Goal: Task Accomplishment & Management: Manage account settings

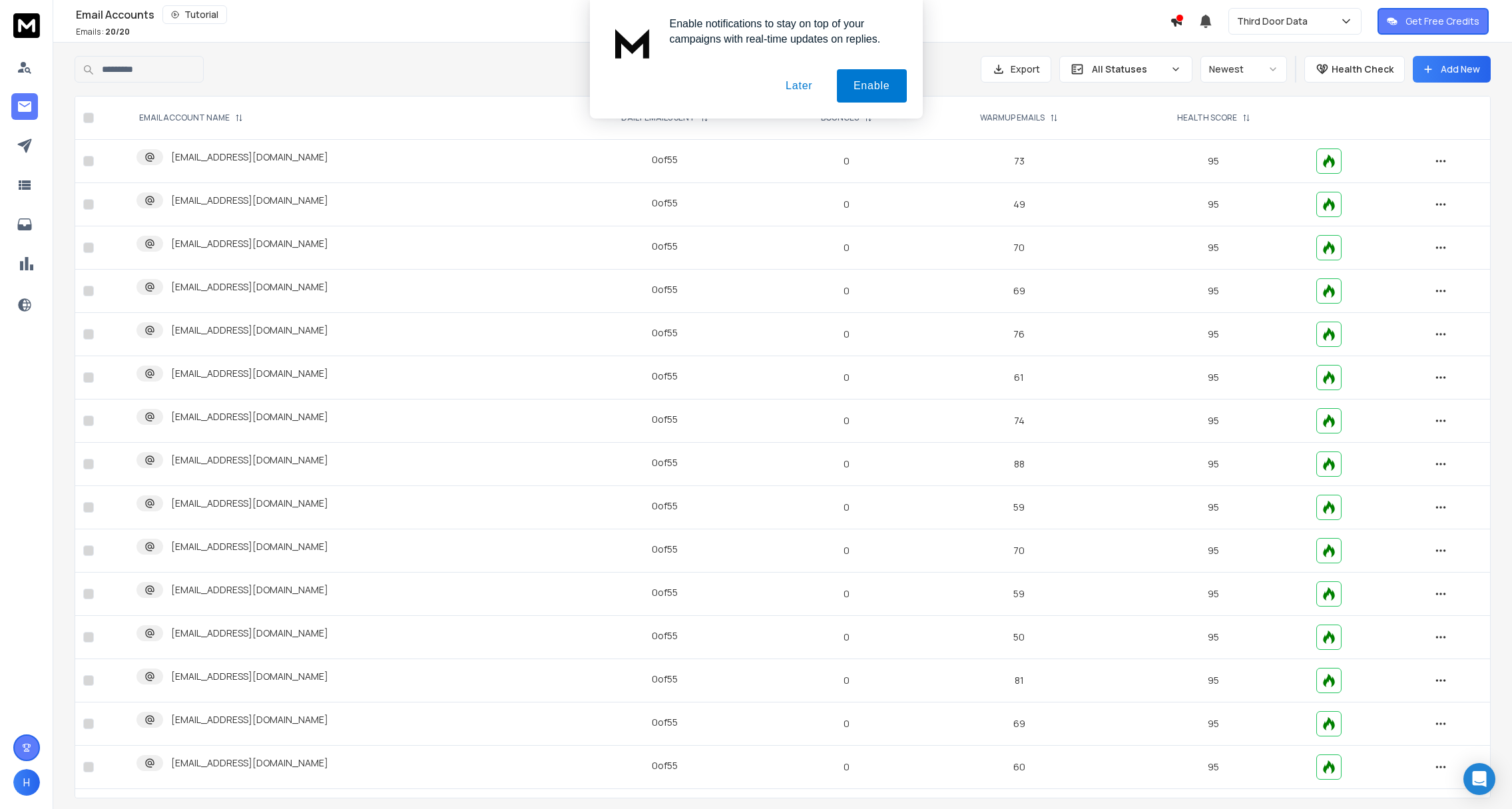
click at [786, 81] on button "Later" at bounding box center [798, 86] width 60 height 33
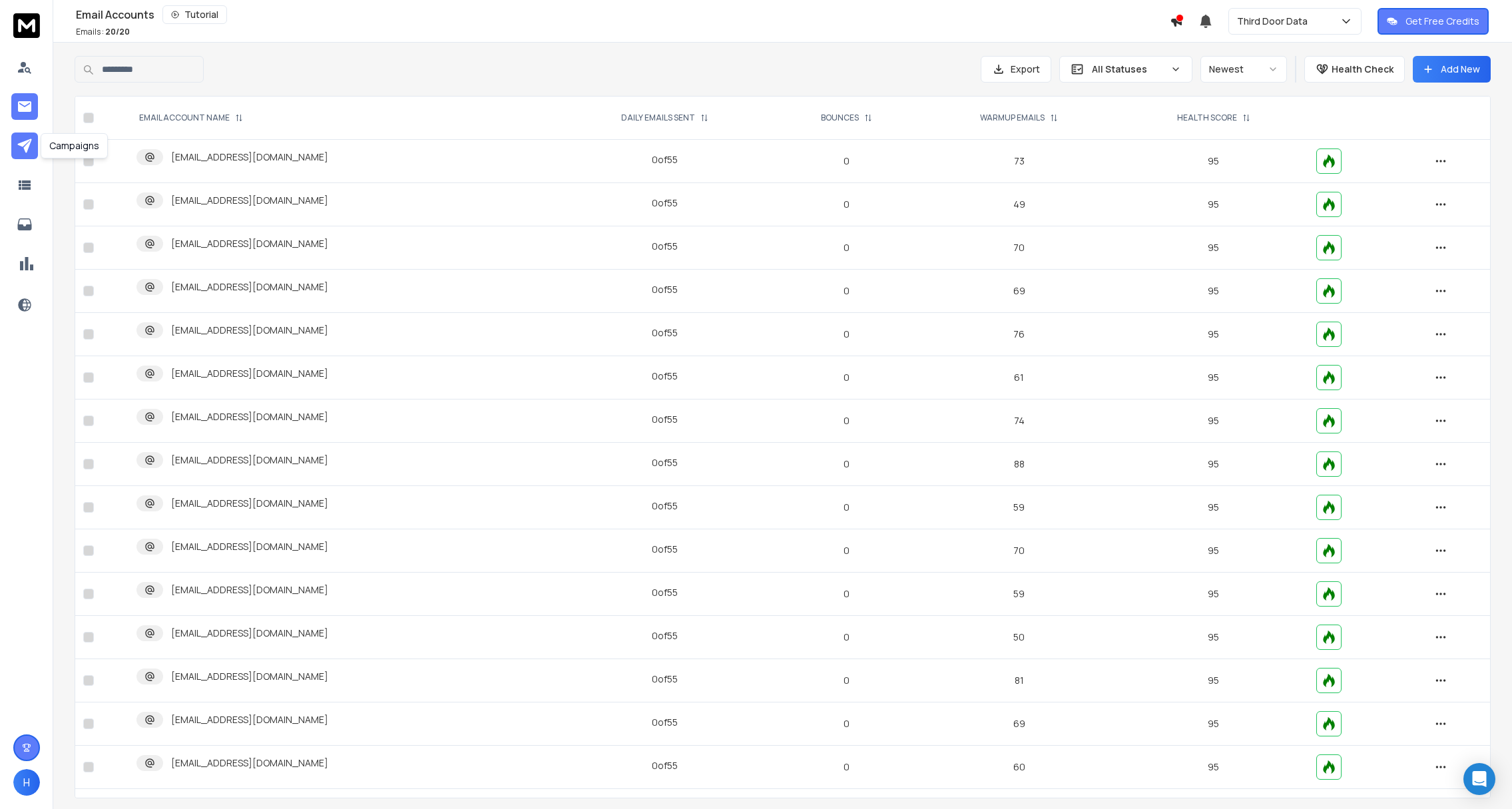
click at [25, 140] on icon at bounding box center [25, 146] width 16 height 16
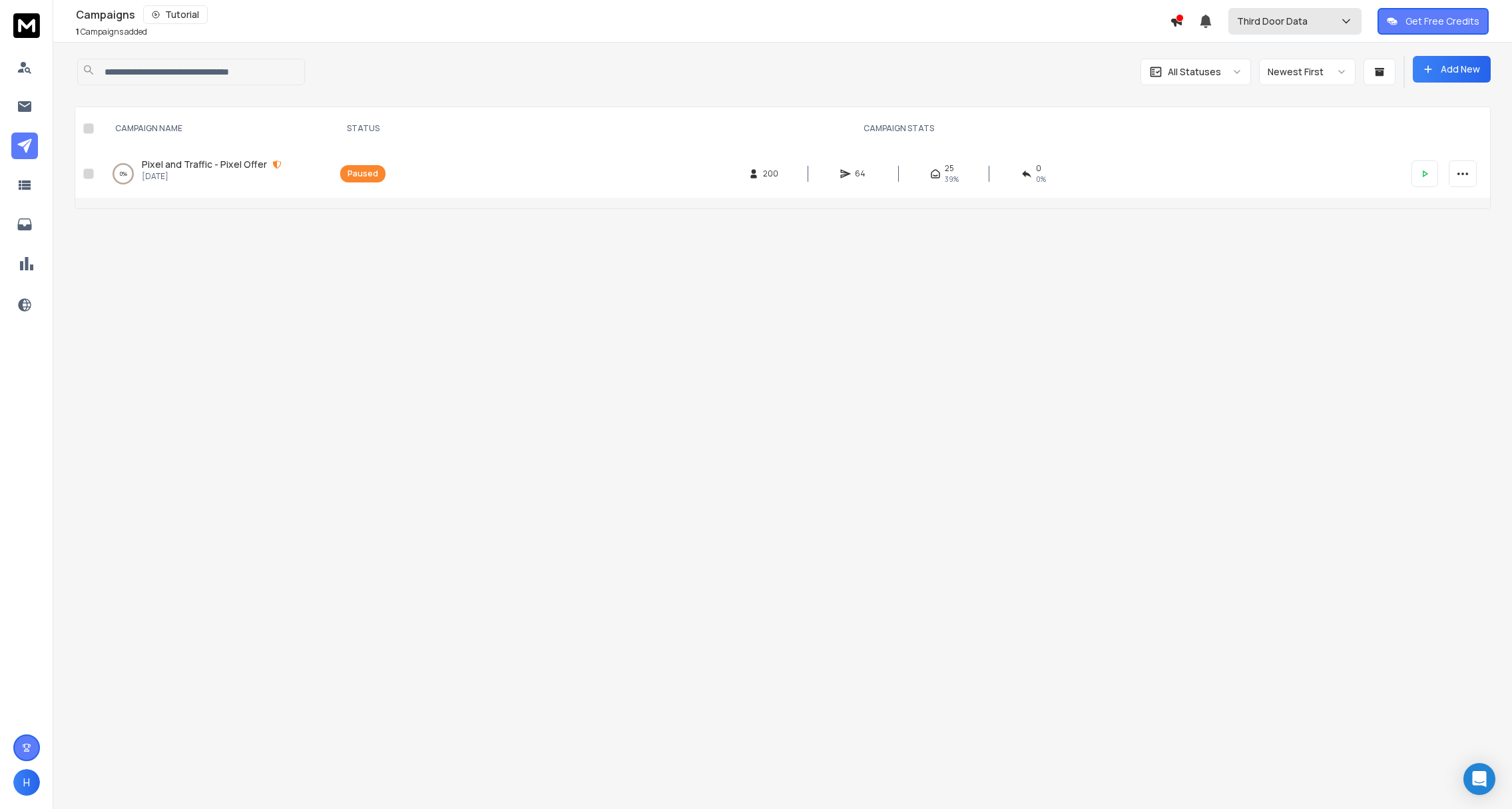
click at [1280, 21] on p "Third Door Data" at bounding box center [1274, 21] width 76 height 13
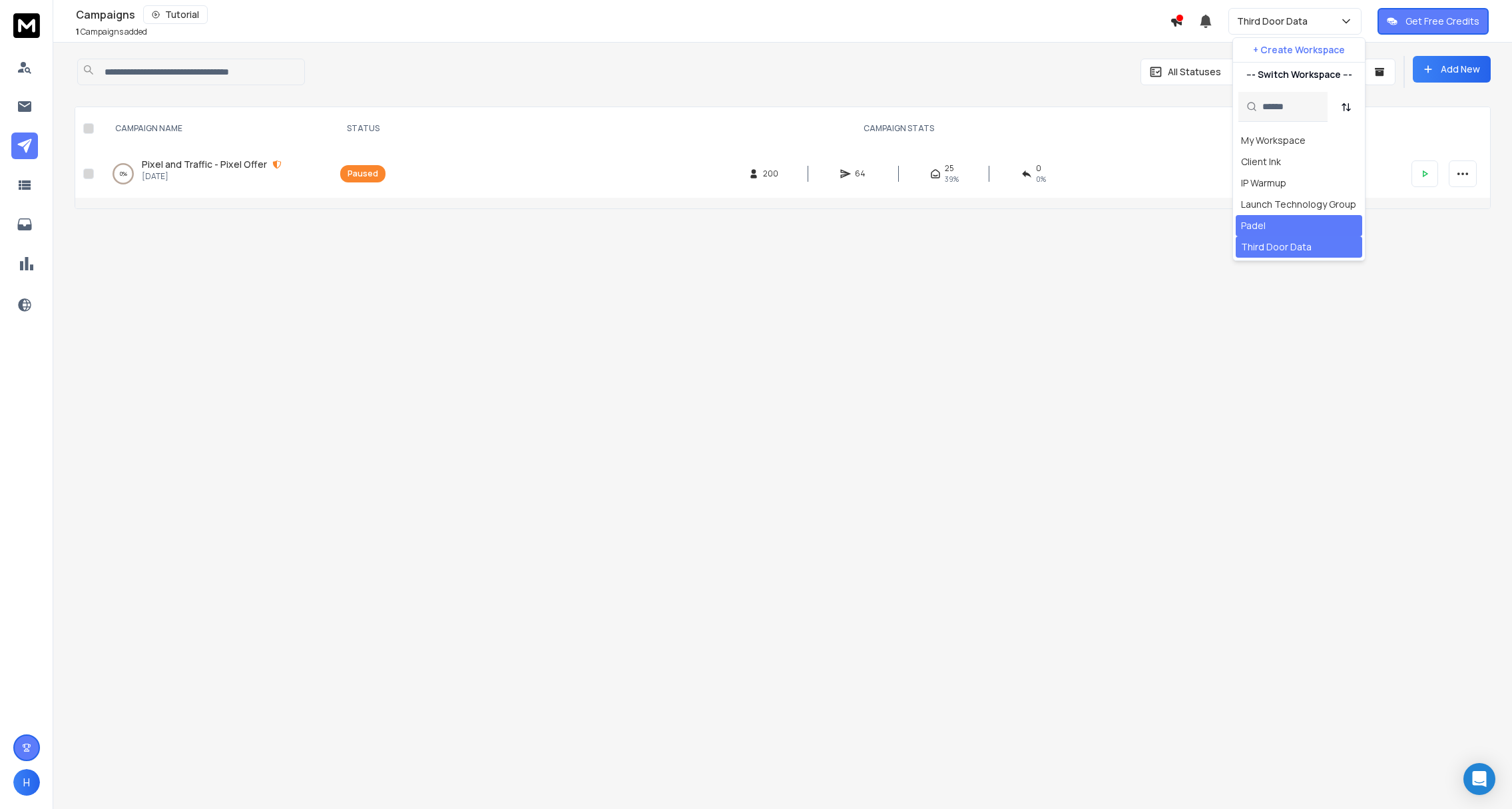
click at [1264, 225] on div "Padel" at bounding box center [1253, 225] width 25 height 13
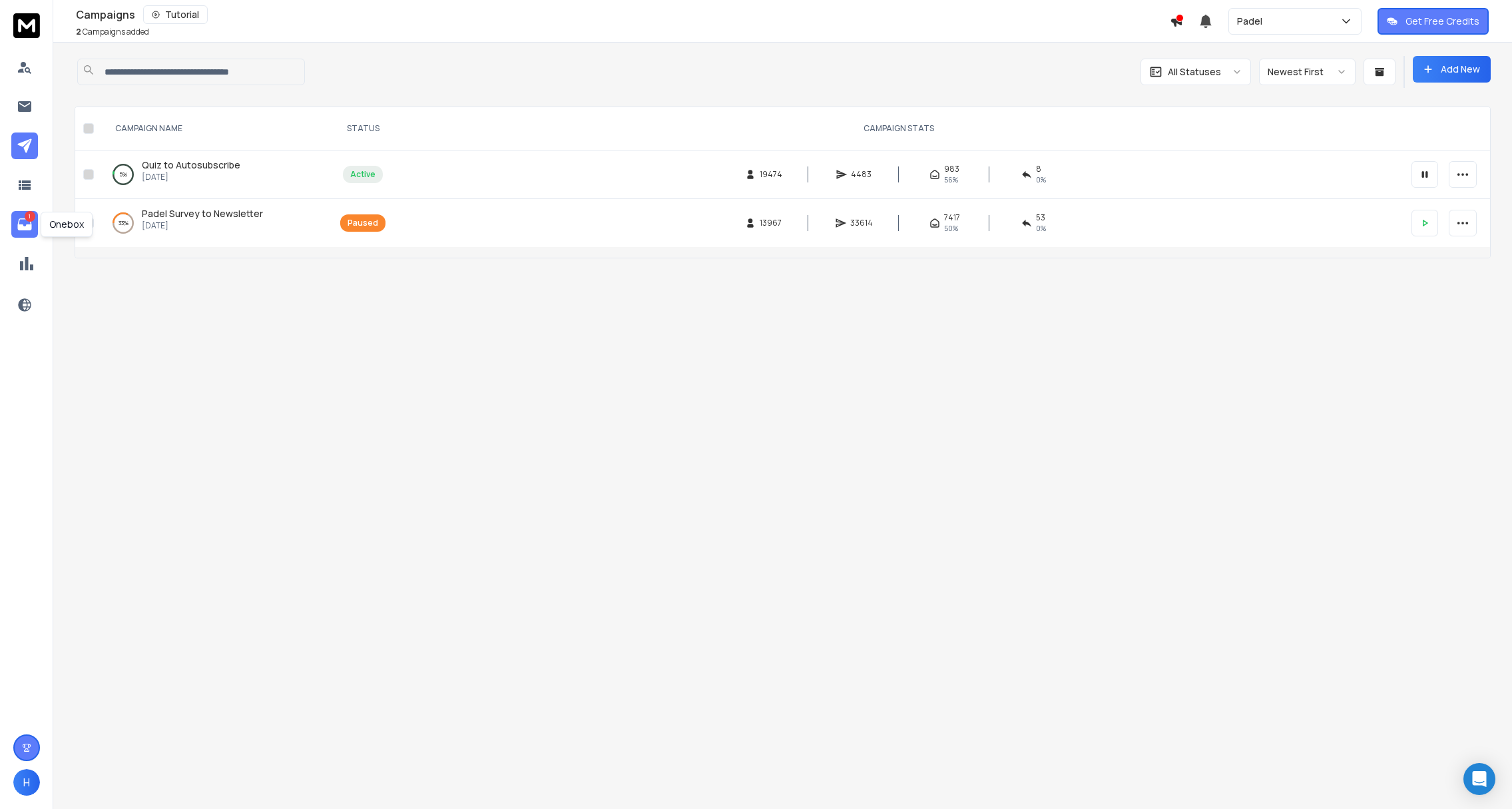
click at [32, 224] on icon at bounding box center [25, 224] width 16 height 16
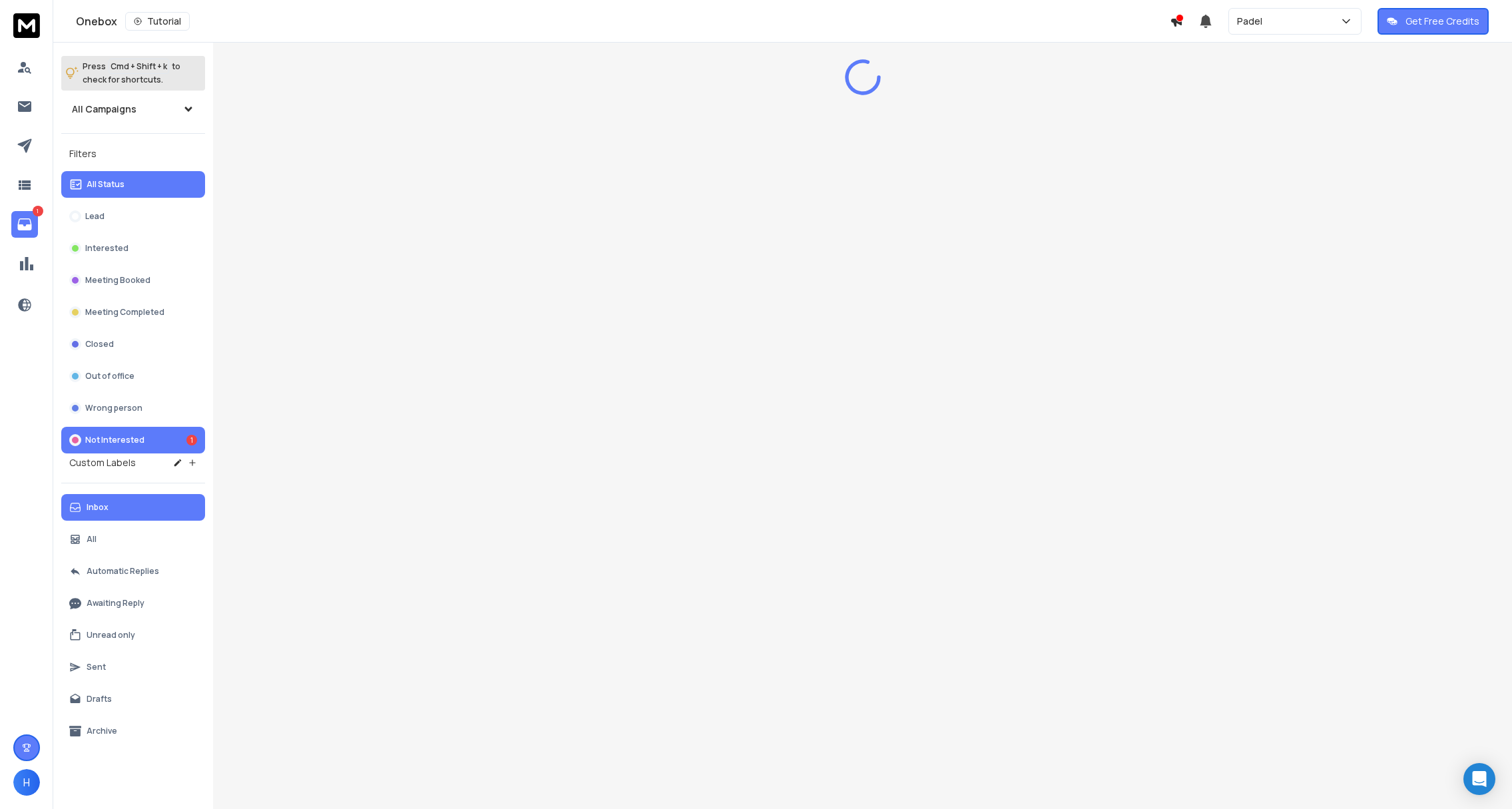
click at [122, 440] on p "Not Interested" at bounding box center [115, 440] width 59 height 11
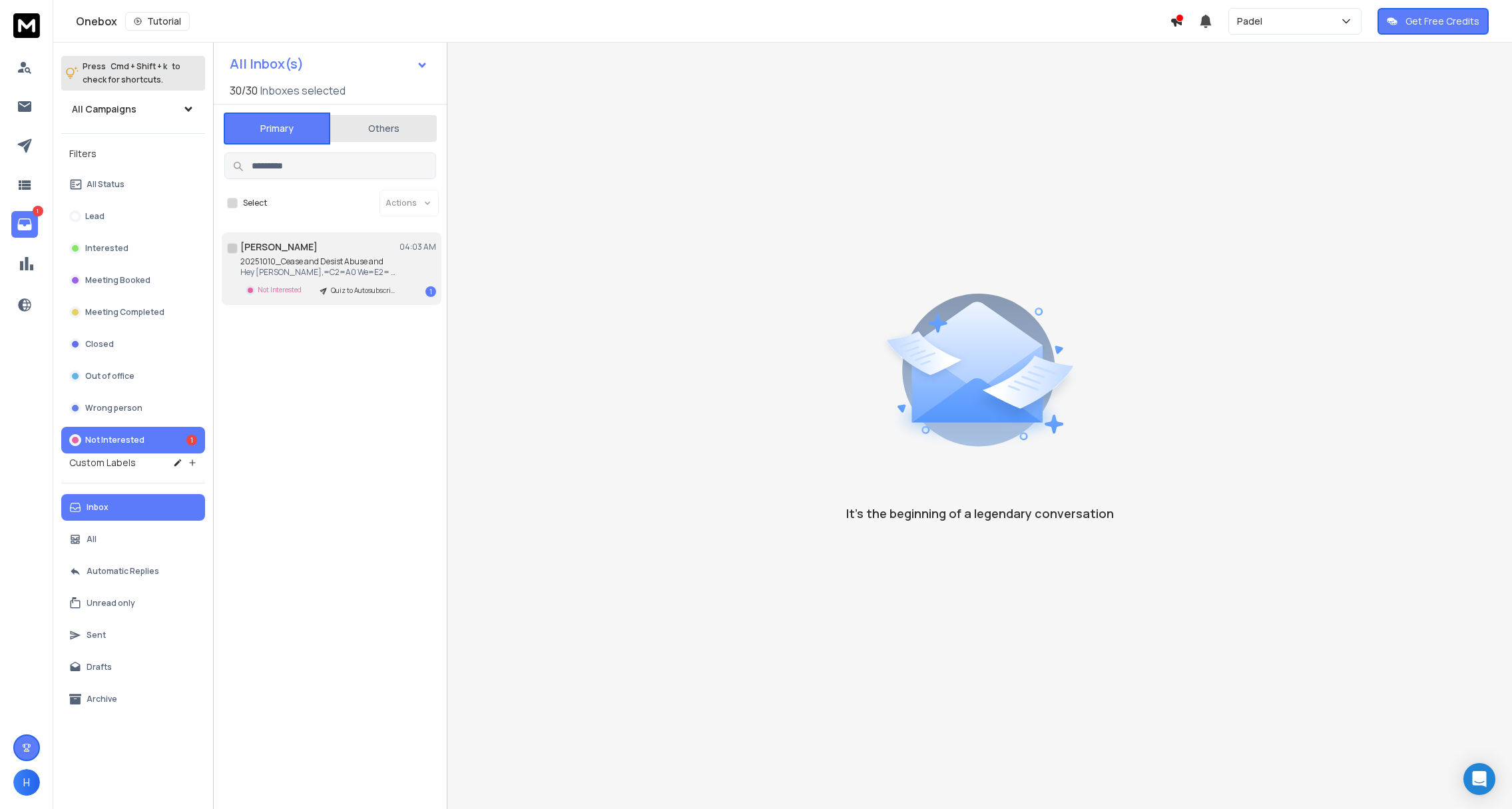
click at [306, 267] on p "Hey Ian,=C2=A0 We=E2= =80=99re wrapping up" at bounding box center [321, 272] width 160 height 11
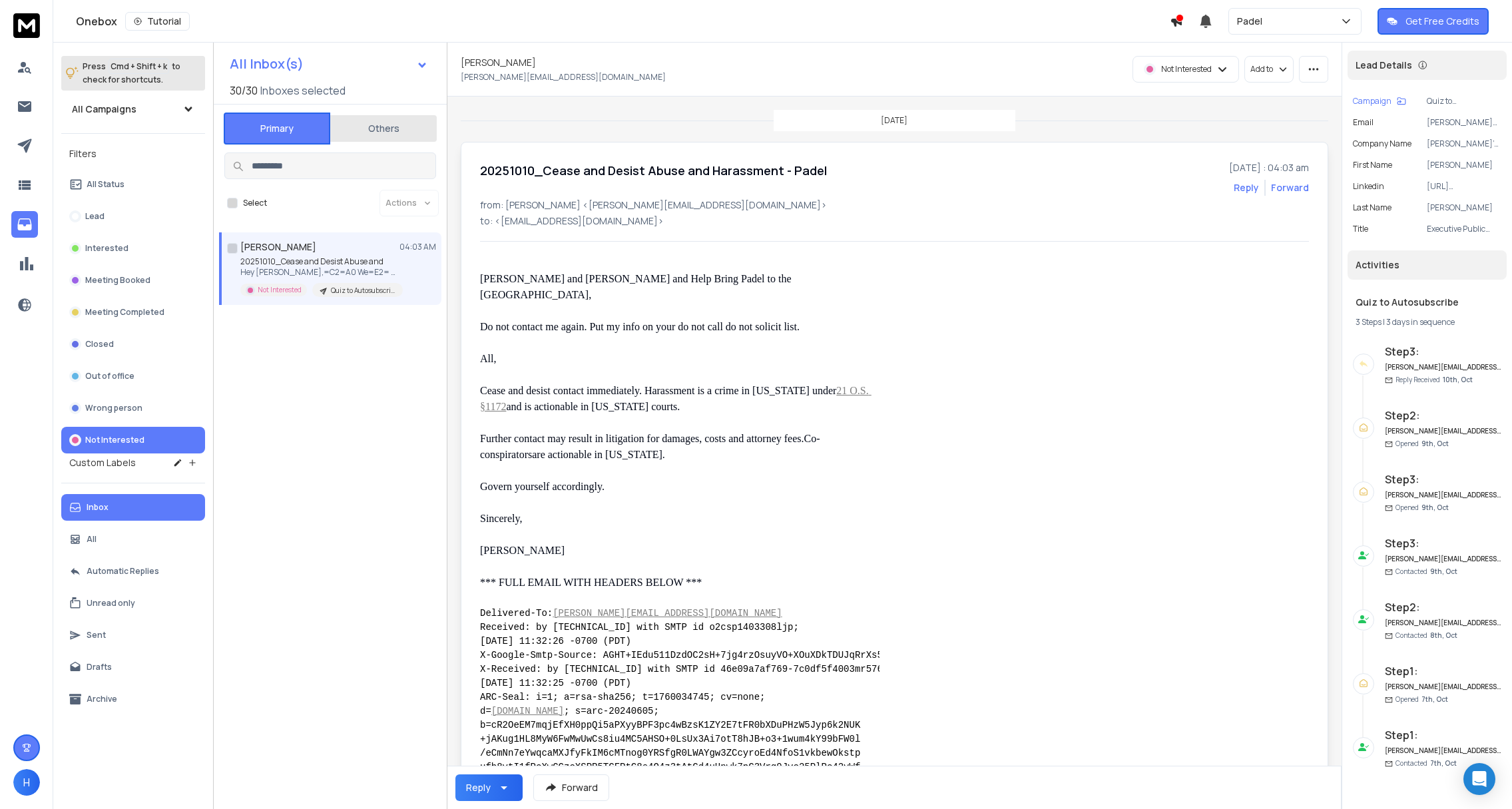
click at [1281, 71] on icon at bounding box center [1283, 69] width 9 height 9
click at [1312, 71] on icon "button" at bounding box center [1313, 69] width 12 height 12
click at [1289, 170] on div "Block email" at bounding box center [1279, 163] width 95 height 21
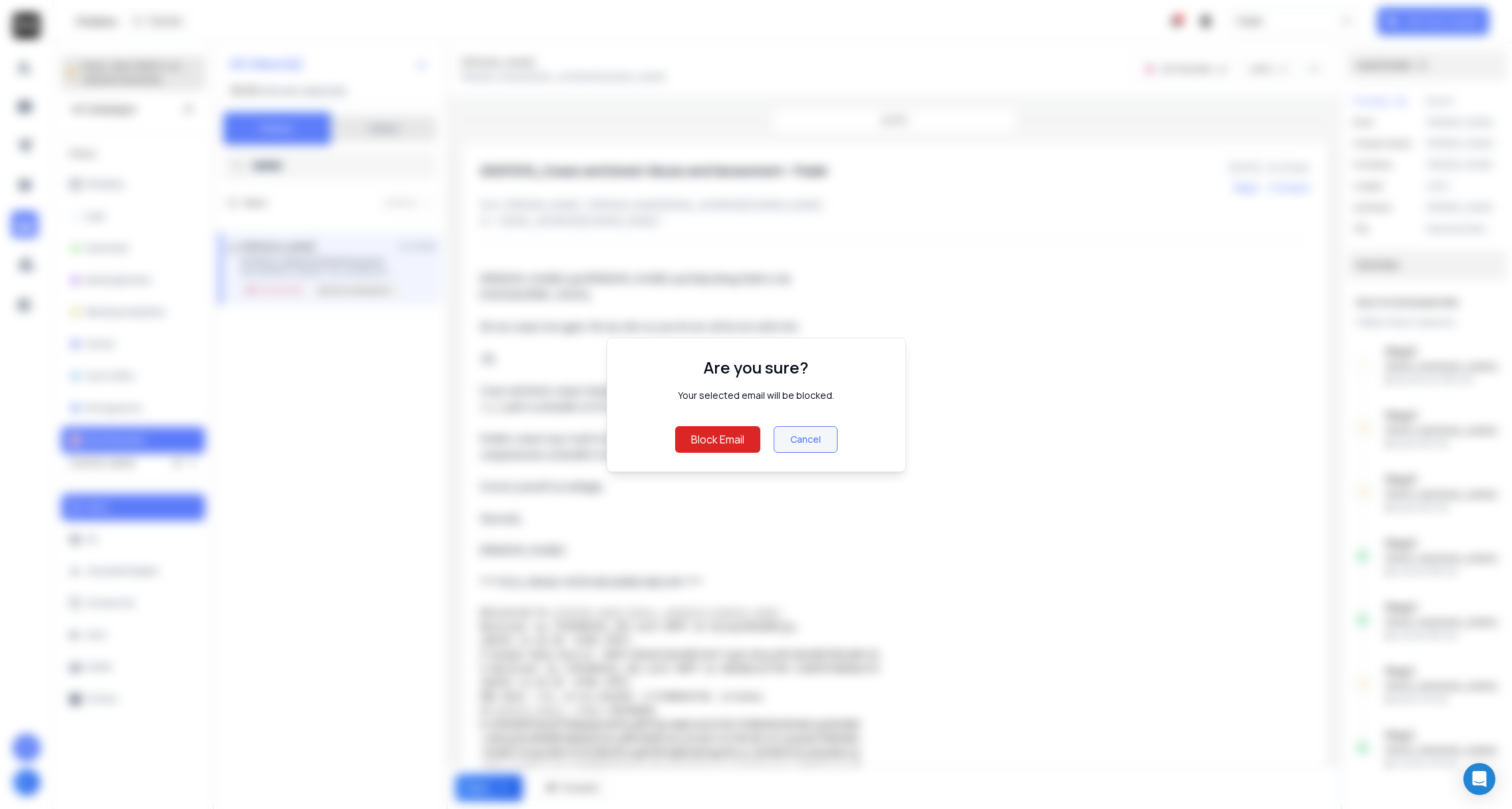
click at [811, 432] on button "Cancel" at bounding box center [806, 440] width 64 height 27
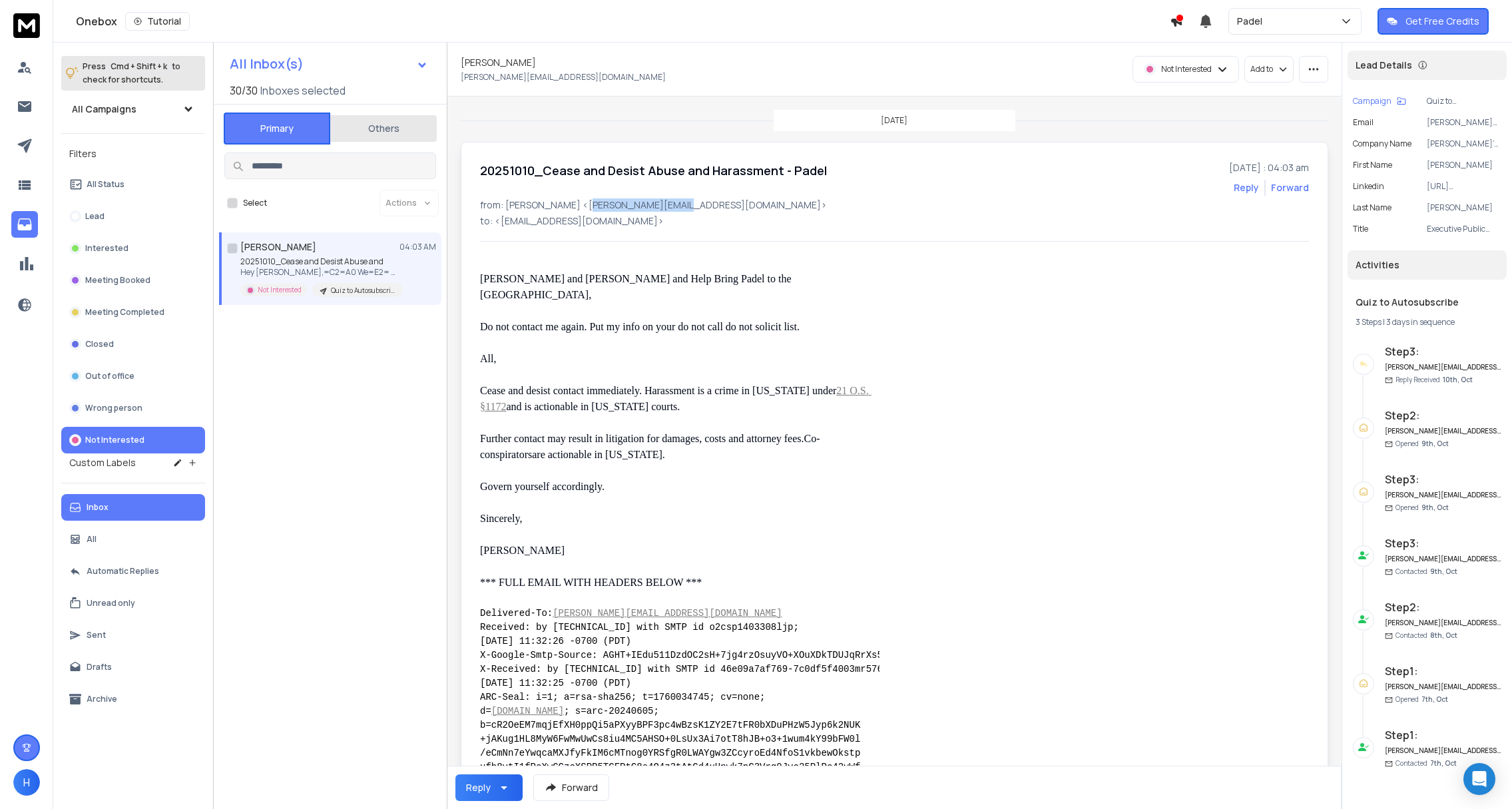
drag, startPoint x: 662, startPoint y: 204, endPoint x: 577, endPoint y: 207, distance: 85.1
click at [577, 207] on p "from: Ian Rupert <ian@iansenterprise.com>" at bounding box center [894, 205] width 829 height 13
copy p "iansenterprise.com"
click at [1307, 70] on icon "button" at bounding box center [1313, 69] width 12 height 12
click at [1290, 180] on div "Block domain" at bounding box center [1274, 184] width 75 height 13
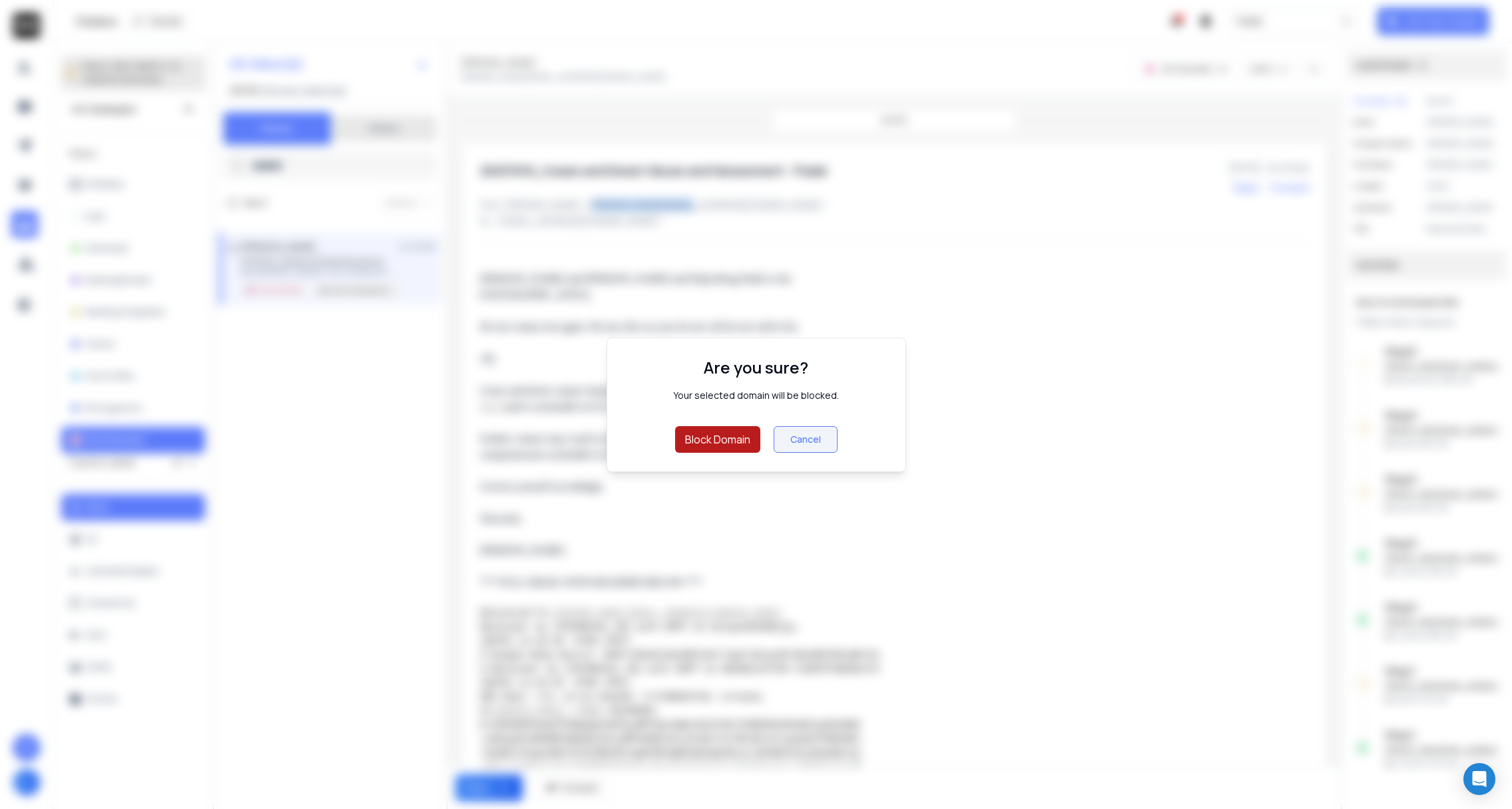
click at [710, 435] on button "Block Domain" at bounding box center [718, 440] width 85 height 27
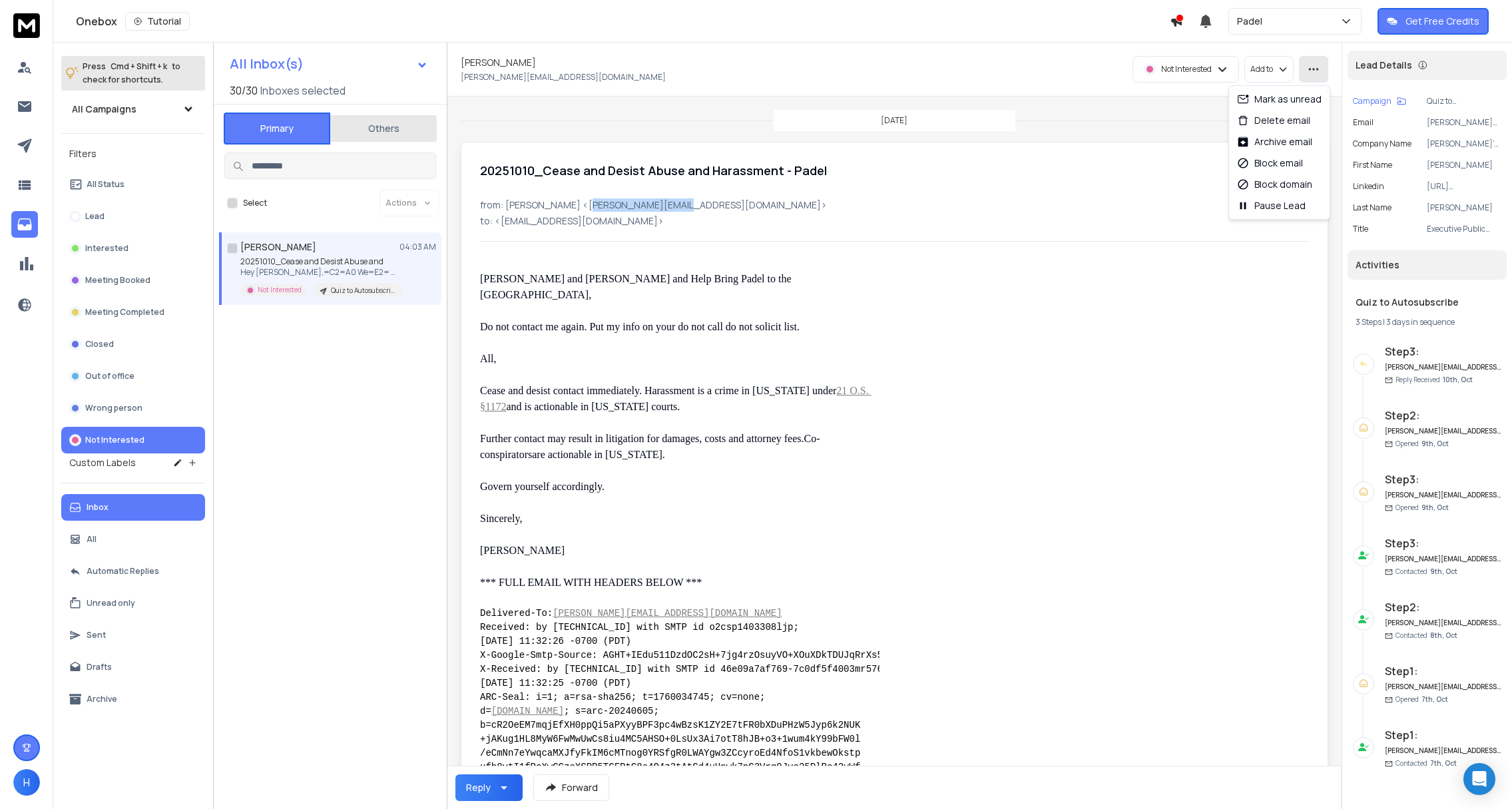
click at [1310, 67] on icon "button" at bounding box center [1313, 69] width 12 height 12
click at [687, 195] on div "20251010_Cease and Desist Abuse and Harassment - Padel 10 October 2025 : 04:03 …" at bounding box center [894, 195] width 829 height 67
drag, startPoint x: 660, startPoint y: 205, endPoint x: 554, endPoint y: 207, distance: 106.0
click at [554, 207] on p "from: Ian Rupert <ian@iansenterprise.com>" at bounding box center [894, 205] width 829 height 13
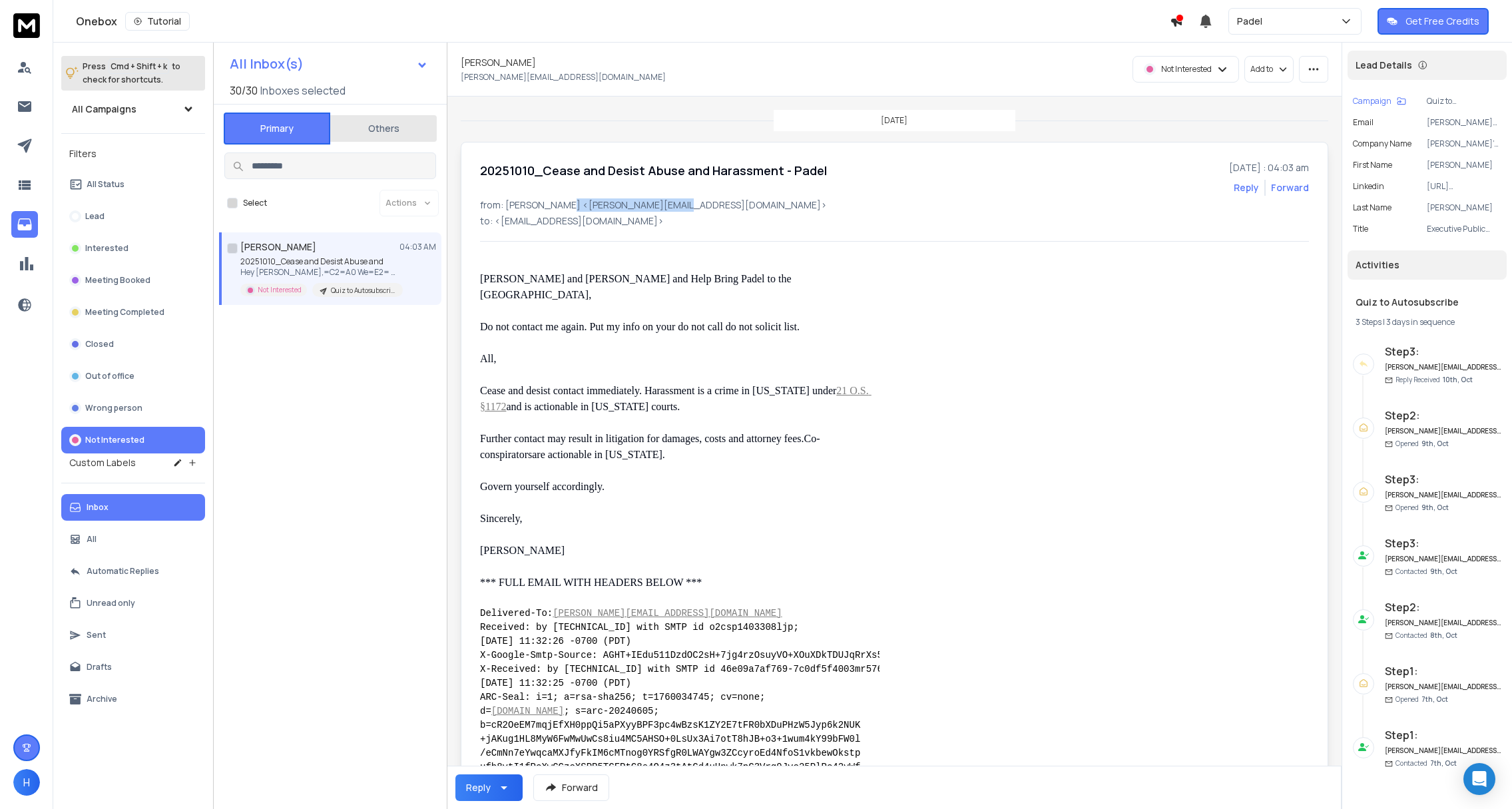
copy p "ian@iansenterprise.com"
